Goal: Task Accomplishment & Management: Manage account settings

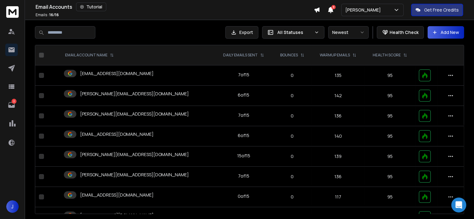
click at [20, 102] on div "2 J" at bounding box center [12, 109] width 25 height 219
click at [11, 105] on icon at bounding box center [11, 104] width 7 height 7
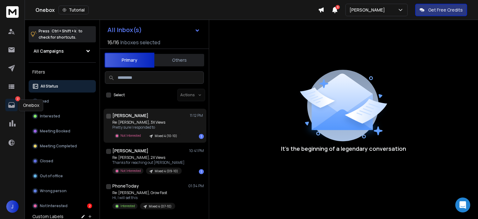
click at [173, 121] on p "Re: [PERSON_NAME], 3X Views" at bounding box center [146, 122] width 69 height 5
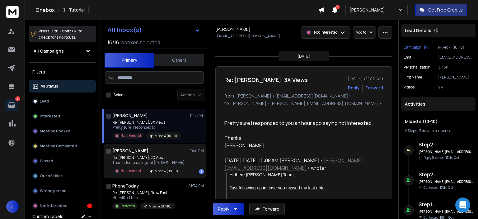
click at [169, 156] on p "Re: [PERSON_NAME], 2X Views" at bounding box center [148, 157] width 72 height 5
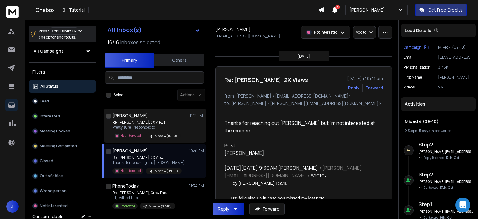
click at [170, 117] on div "[PERSON_NAME] 11:12 PM" at bounding box center [158, 115] width 92 height 6
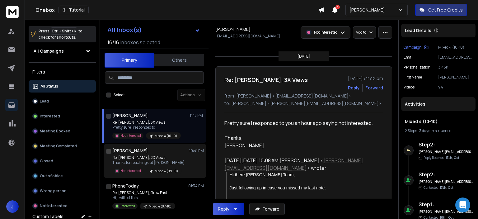
click at [163, 152] on div "[PERSON_NAME] 10:41 PM" at bounding box center [158, 151] width 92 height 6
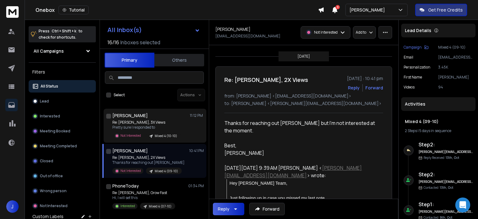
click at [163, 127] on p "Pretty sure I responded to" at bounding box center [146, 127] width 69 height 5
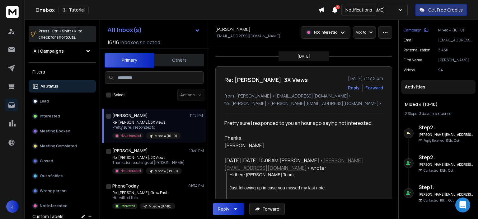
click at [335, 9] on icon at bounding box center [335, 10] width 6 height 6
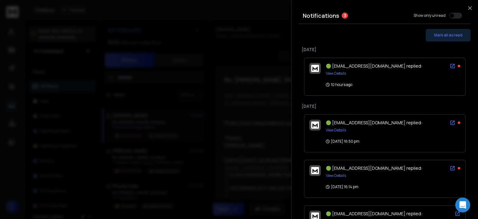
click at [442, 37] on span "Mark all as read" at bounding box center [448, 35] width 28 height 5
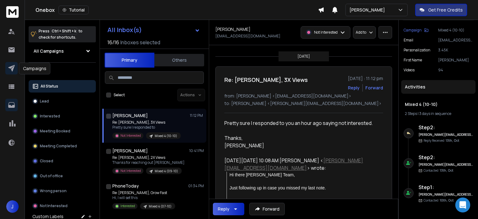
click at [14, 71] on icon at bounding box center [11, 67] width 7 height 7
